Goal: Navigation & Orientation: Find specific page/section

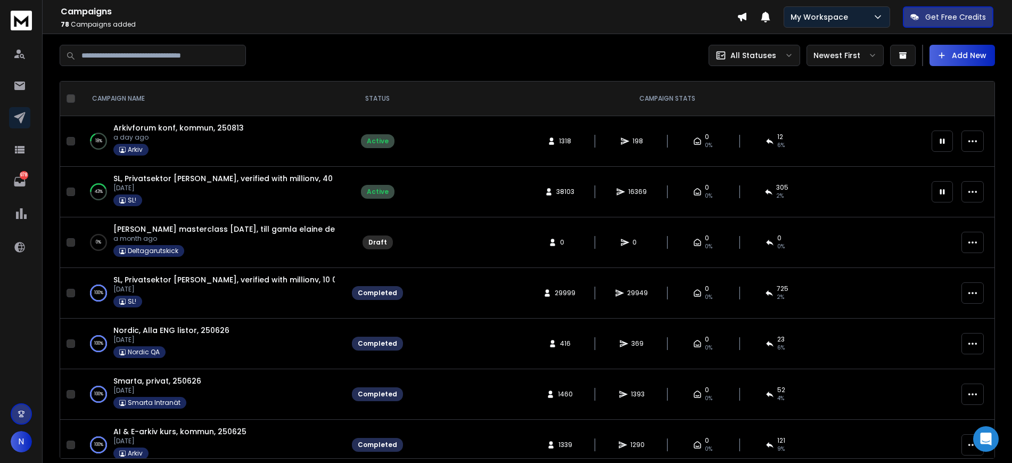
click at [839, 12] on p "My Workspace" at bounding box center [822, 17] width 62 height 11
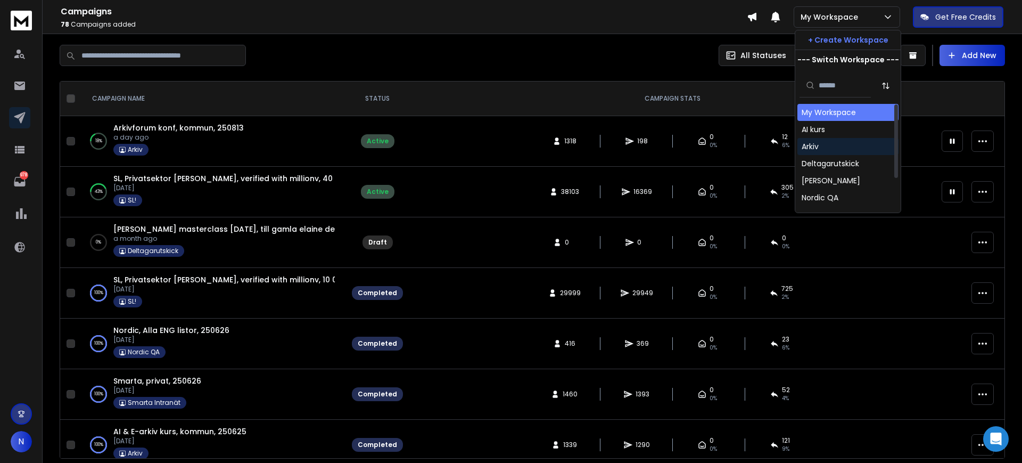
click at [834, 142] on div "Arkiv" at bounding box center [848, 146] width 101 height 17
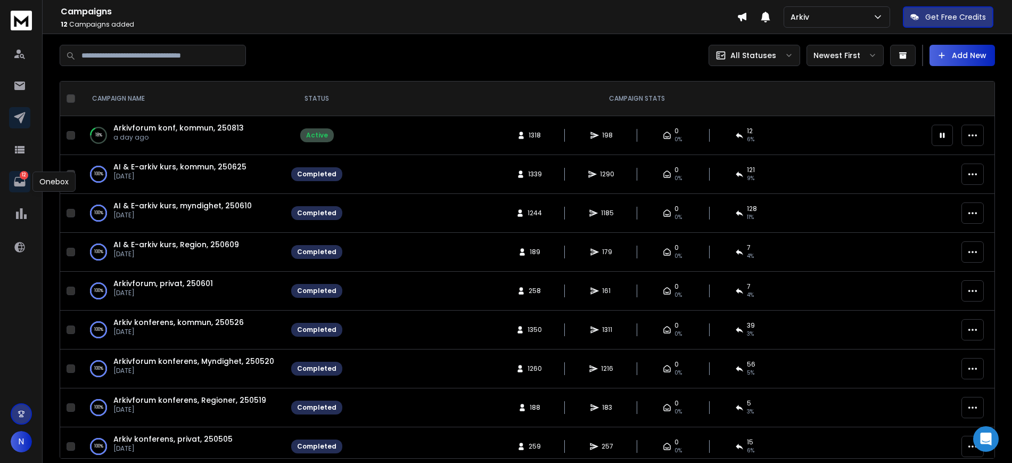
click at [17, 183] on icon at bounding box center [19, 182] width 11 height 10
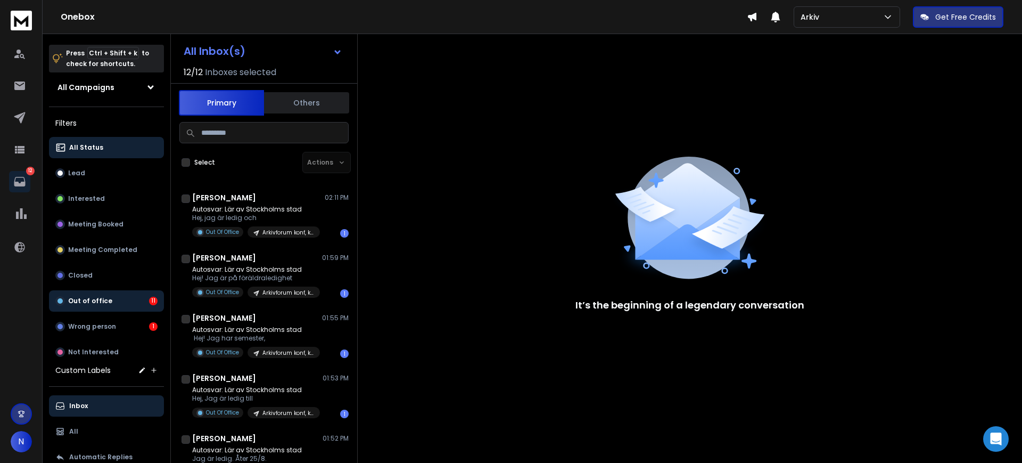
click at [91, 300] on p "Out of office" at bounding box center [90, 301] width 44 height 9
